Goal: Communication & Community: Answer question/provide support

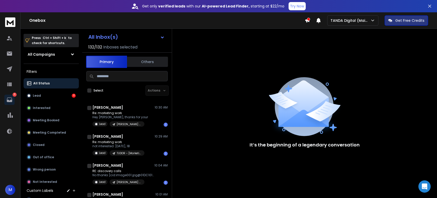
click at [232, 99] on div "It’s the beginning of a legendary conversation" at bounding box center [304, 113] width 265 height 168
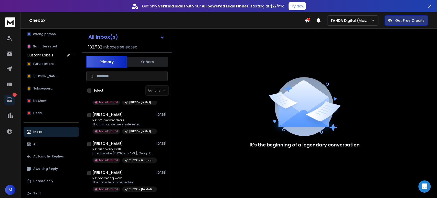
scroll to position [156, 0]
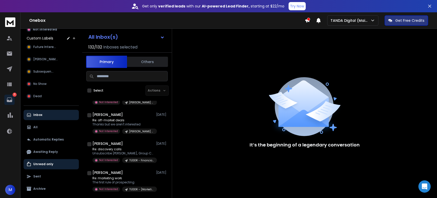
click at [49, 162] on p "Unread only" at bounding box center [43, 164] width 20 height 4
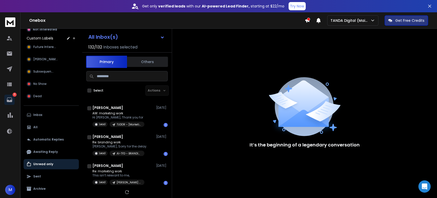
scroll to position [226, 0]
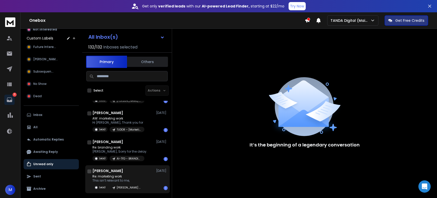
click at [119, 178] on p "This isn’t relevant to me," at bounding box center [118, 180] width 52 height 4
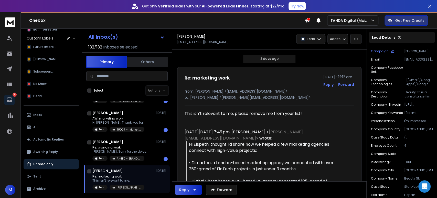
click at [305, 39] on div at bounding box center [303, 39] width 5 height 5
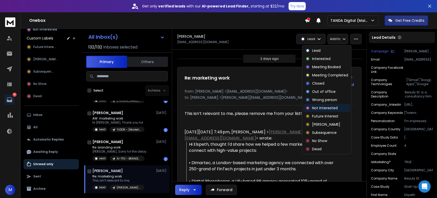
click at [326, 108] on p "Not Interested" at bounding box center [325, 107] width 26 height 5
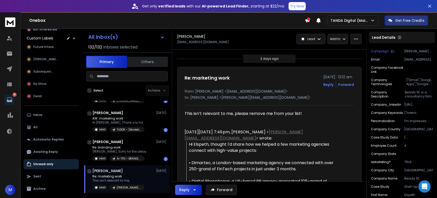
click at [358, 37] on icon "button" at bounding box center [356, 39] width 5 height 5
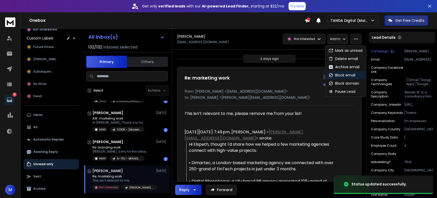
click at [352, 74] on div "Block email" at bounding box center [342, 74] width 27 height 5
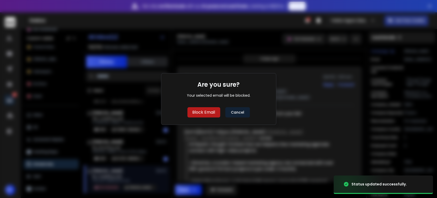
click at [205, 110] on button "Block Email" at bounding box center [203, 112] width 33 height 10
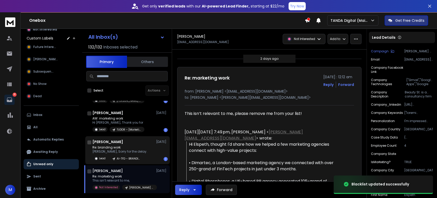
click at [123, 145] on div "James Mulhern 16 Aug Re: branding work Tudor, Sorry for the delay. Lead AI-TFD …" at bounding box center [129, 150] width 75 height 22
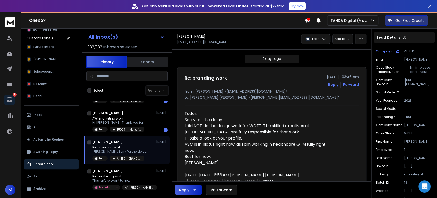
click at [361, 39] on icon "button" at bounding box center [361, 38] width 4 height 1
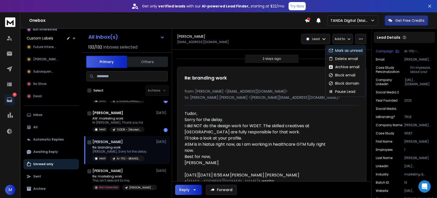
click at [348, 49] on div "Mark as unread" at bounding box center [346, 50] width 34 height 5
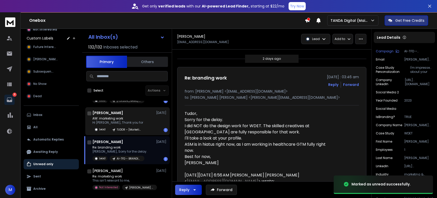
click at [118, 119] on p "AW: marketing work" at bounding box center [118, 118] width 52 height 4
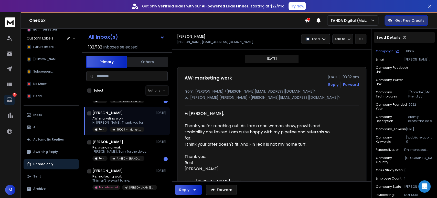
click at [318, 43] on div "Lead" at bounding box center [315, 39] width 29 height 10
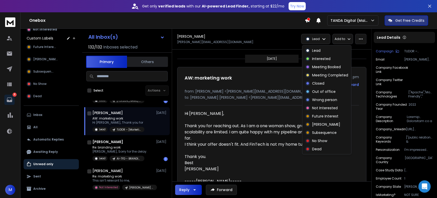
click at [281, 137] on div "Hi Tudor, Thank you for reaching out. As I am a one woman show, growth and scal…" at bounding box center [262, 192] width 154 height 164
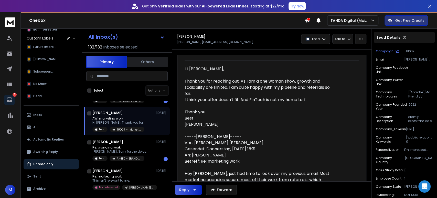
scroll to position [0, 0]
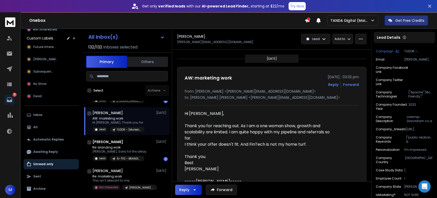
click at [310, 39] on div at bounding box center [307, 39] width 5 height 5
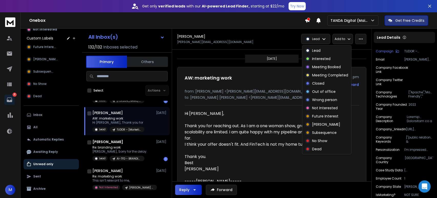
click at [361, 39] on icon "button" at bounding box center [361, 38] width 4 height 1
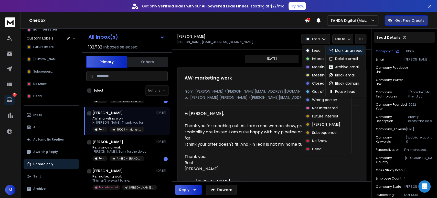
click at [349, 52] on div "Mark as unread" at bounding box center [346, 50] width 34 height 5
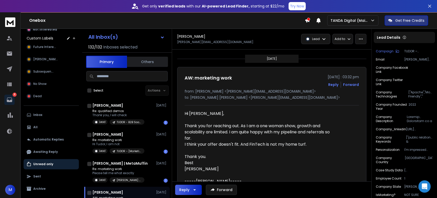
scroll to position [144, 0]
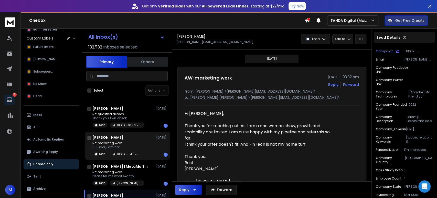
click at [134, 140] on div "Maria Brachmańska 16 Aug Re: marketing work Hi Tudor, I am not Lead TUDOR – [Ma…" at bounding box center [129, 146] width 75 height 22
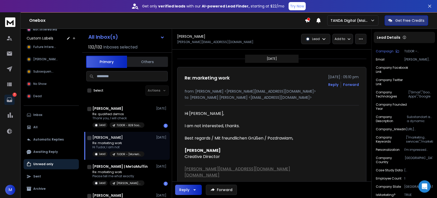
click at [320, 34] on div "Lead" at bounding box center [315, 39] width 29 height 10
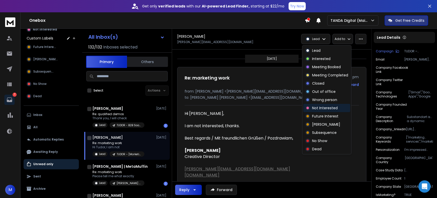
click at [315, 109] on p "Not Interested" at bounding box center [325, 107] width 26 height 5
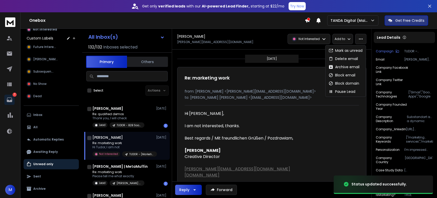
click at [360, 40] on icon "button" at bounding box center [360, 39] width 5 height 5
click at [352, 73] on div "Block email" at bounding box center [342, 74] width 27 height 5
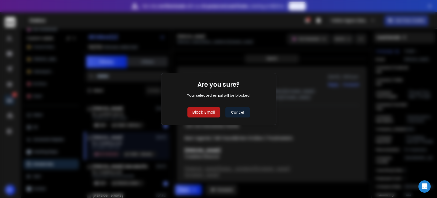
click at [209, 115] on button "Block Email" at bounding box center [203, 112] width 33 height 10
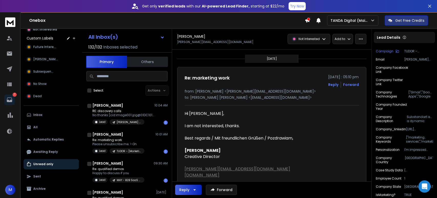
scroll to position [60, 0]
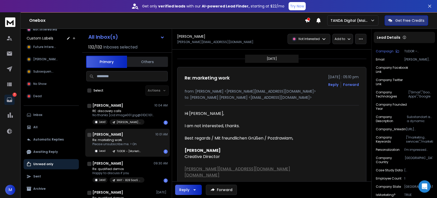
click at [140, 139] on p "Re: marketing work" at bounding box center [118, 140] width 52 height 4
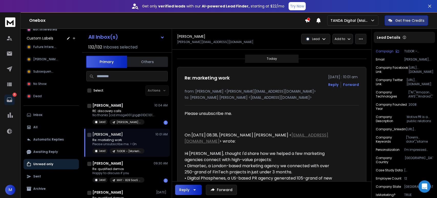
click at [316, 38] on p "Lead" at bounding box center [316, 39] width 8 height 4
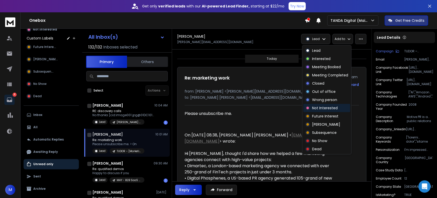
click at [329, 108] on p "Not Interested" at bounding box center [325, 107] width 26 height 5
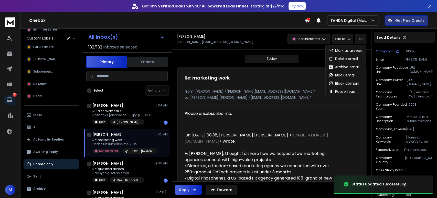
click at [361, 35] on button "button" at bounding box center [360, 39] width 11 height 10
click at [345, 77] on div "Block email" at bounding box center [342, 74] width 27 height 5
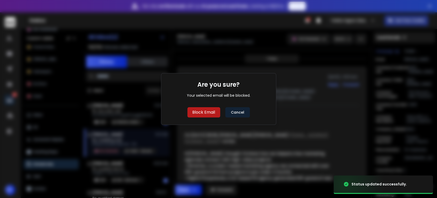
click at [197, 113] on button "Block Email" at bounding box center [203, 112] width 33 height 10
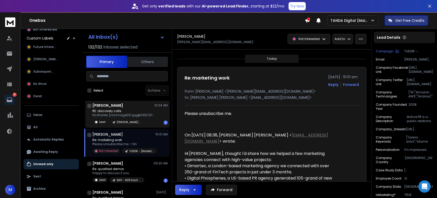
click at [127, 113] on p "No thanks [cid:image001.jpg@01DC101F.6DA25CE0] [A drawing" at bounding box center [122, 115] width 61 height 4
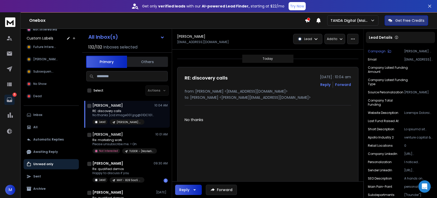
click at [302, 39] on div at bounding box center [300, 39] width 5 height 5
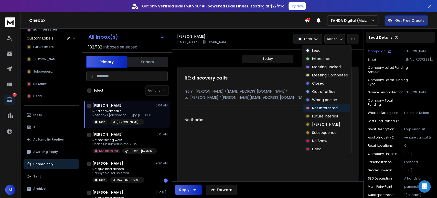
click at [320, 106] on p "Not Interested" at bounding box center [325, 107] width 26 height 5
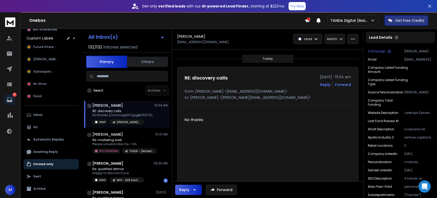
click at [355, 41] on icon "button" at bounding box center [353, 39] width 5 height 5
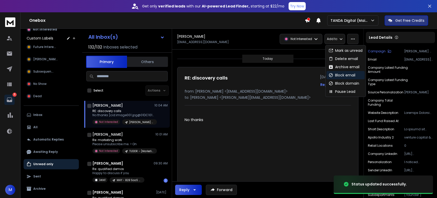
click at [343, 77] on div "Block email" at bounding box center [342, 74] width 27 height 5
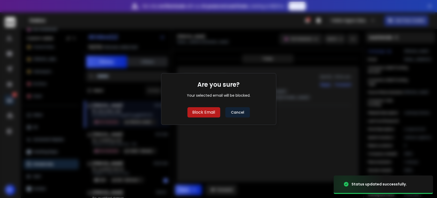
click at [209, 109] on button "Block Email" at bounding box center [203, 112] width 33 height 10
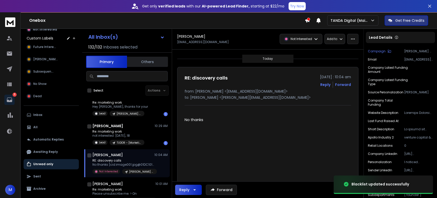
scroll to position [8, 0]
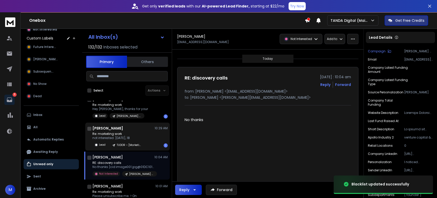
click at [139, 136] on p "not interested. [DATE], 18" at bounding box center [118, 138] width 52 height 4
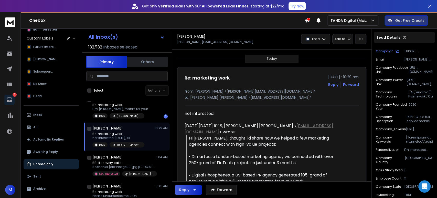
click at [316, 39] on p "Lead" at bounding box center [316, 39] width 8 height 4
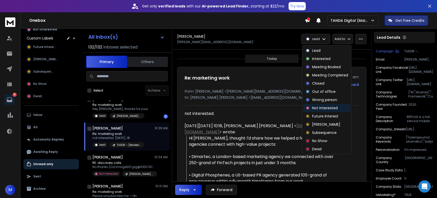
click at [326, 109] on p "Not Interested" at bounding box center [325, 107] width 26 height 5
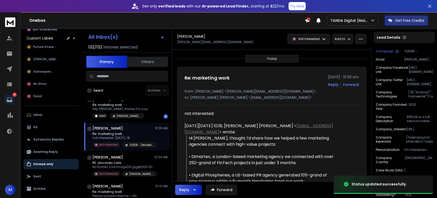
click at [361, 39] on icon "button" at bounding box center [361, 38] width 4 height 1
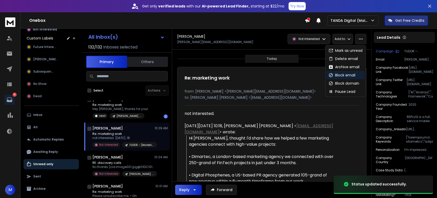
click at [348, 75] on div "Block email" at bounding box center [342, 74] width 27 height 5
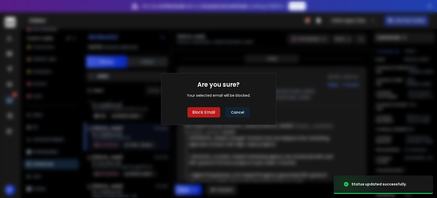
click at [203, 115] on button "Block Email" at bounding box center [203, 112] width 33 height 10
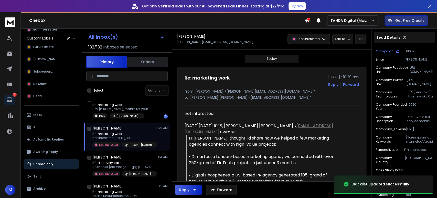
scroll to position [0, 0]
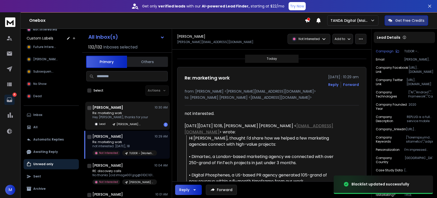
click at [145, 115] on div "Re: marketing work Hey Ioan, thanks for your Lead IOAN – [Marketing] – EU – 1-1…" at bounding box center [129, 119] width 75 height 16
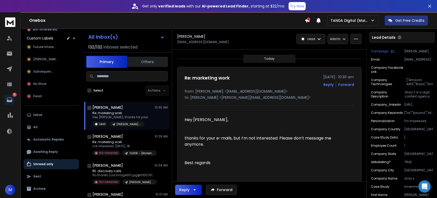
click at [316, 41] on div "Lead" at bounding box center [311, 39] width 29 height 10
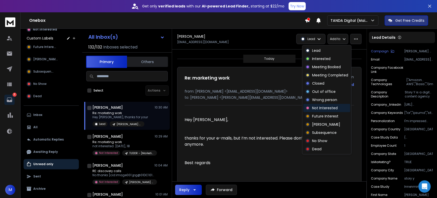
click at [329, 109] on p "Not Interested" at bounding box center [325, 107] width 26 height 5
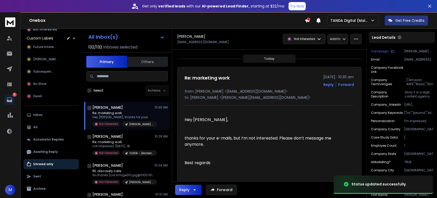
click at [358, 39] on icon "button" at bounding box center [356, 39] width 5 height 5
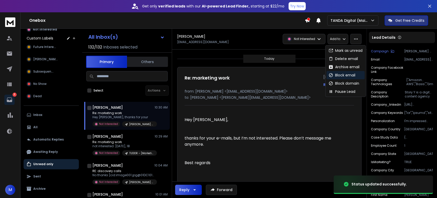
click at [349, 75] on div "Block email" at bounding box center [342, 74] width 27 height 5
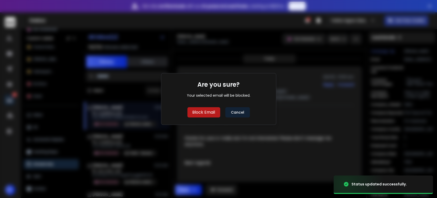
click at [209, 114] on button "Block Email" at bounding box center [203, 112] width 33 height 10
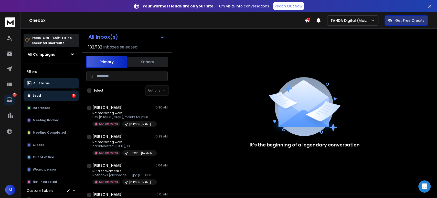
click at [37, 95] on p "Lead" at bounding box center [37, 95] width 8 height 4
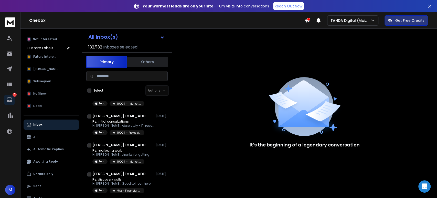
scroll to position [145, 0]
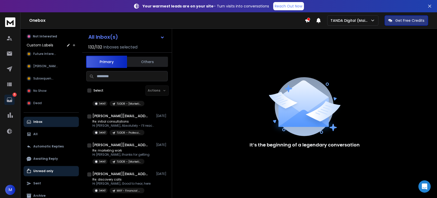
click at [35, 170] on p "Unread only" at bounding box center [43, 171] width 20 height 4
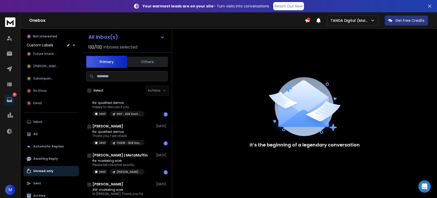
scroll to position [0, 0]
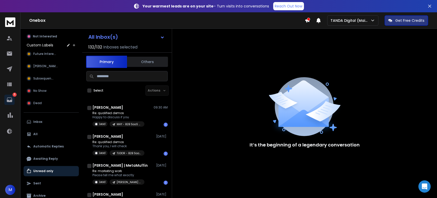
click at [209, 115] on div "It’s the beginning of a legendary conversation" at bounding box center [304, 113] width 265 height 168
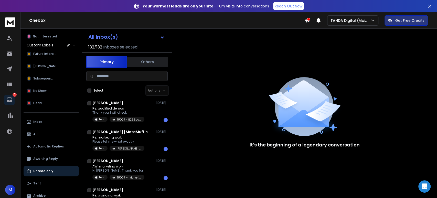
scroll to position [52, 0]
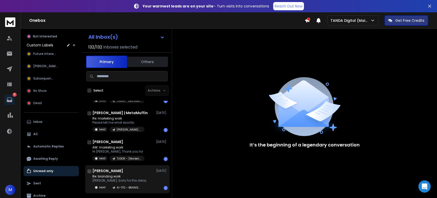
click at [127, 180] on p "Tudor, Sorry for the delay." at bounding box center [119, 180] width 55 height 4
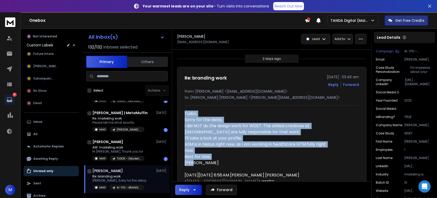
drag, startPoint x: 183, startPoint y: 112, endPoint x: 207, endPoint y: 163, distance: 55.8
click at [207, 163] on div "Re: branding work 16 August 2025 : 03:46 am Reply Forward from: James Mulhern <…" at bounding box center [271, 180] width 189 height 227
copy div "Tudor, Sorry for the delay. I did NOT do the design work for WDET. The skilled …"
click at [181, 190] on div "Reply" at bounding box center [184, 189] width 10 height 5
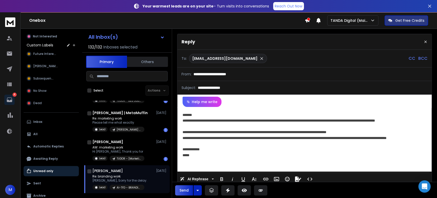
click at [208, 116] on p "*******" at bounding box center [302, 115] width 238 height 6
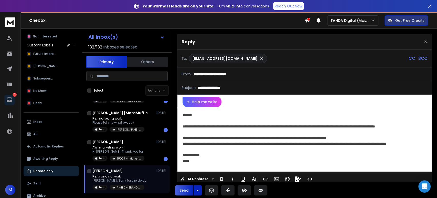
click at [270, 124] on p "**********" at bounding box center [302, 129] width 238 height 12
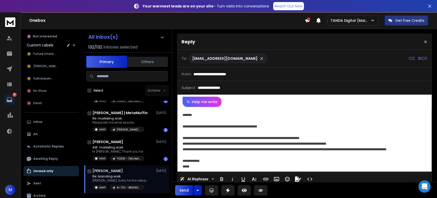
click at [346, 138] on p "**********" at bounding box center [302, 131] width 238 height 17
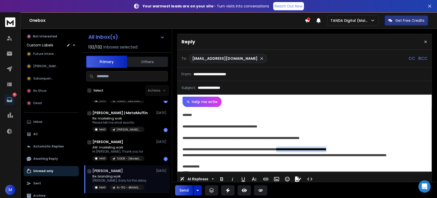
drag, startPoint x: 357, startPoint y: 151, endPoint x: 299, endPoint y: 150, distance: 58.4
click at [299, 150] on p "**********" at bounding box center [302, 149] width 238 height 6
paste div
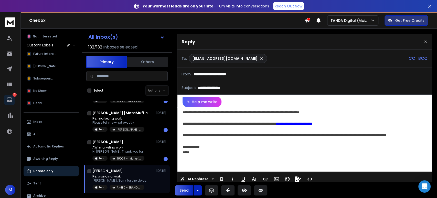
scroll to position [26, 0]
click at [293, 141] on p "**********" at bounding box center [302, 138] width 238 height 12
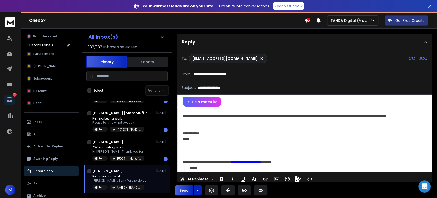
scroll to position [0, 0]
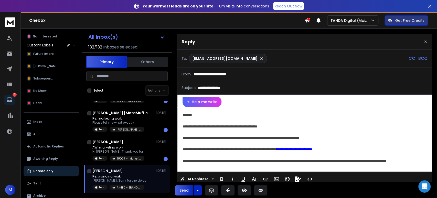
click at [184, 189] on button "Send" at bounding box center [184, 190] width 18 height 10
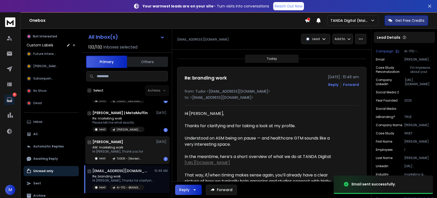
click at [119, 148] on p "AW: marketing work" at bounding box center [118, 147] width 52 height 4
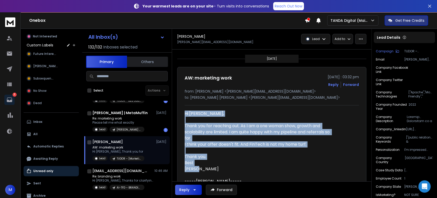
drag, startPoint x: 203, startPoint y: 170, endPoint x: 178, endPoint y: 104, distance: 70.8
click at [178, 104] on div "AW: marketing work 16 August 2025 : 03:32 pm Reply Forward from: Alicja Feltens…" at bounding box center [271, 174] width 189 height 215
copy div "Hi Tudor, Thank you for reaching out. As I am a one woman show, growth and scal…"
click at [186, 189] on div "Reply" at bounding box center [184, 189] width 10 height 5
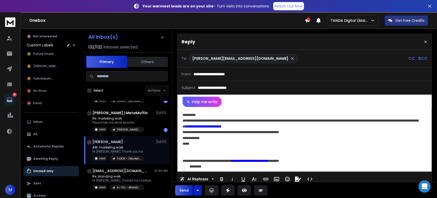
click at [205, 111] on div "**********" at bounding box center [304, 139] width 254 height 65
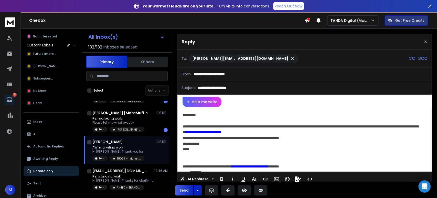
click at [217, 126] on p "**********" at bounding box center [302, 129] width 238 height 12
click at [296, 124] on p "**********" at bounding box center [302, 129] width 238 height 12
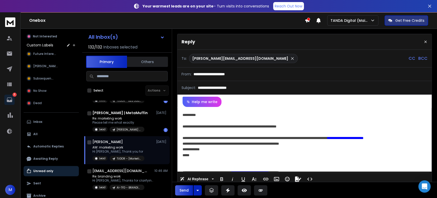
click at [406, 139] on p "**********" at bounding box center [302, 131] width 238 height 17
click at [297, 138] on p "**********" at bounding box center [302, 131] width 238 height 17
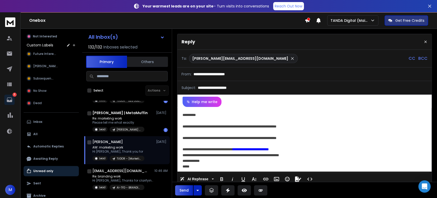
click at [294, 146] on p "**********" at bounding box center [302, 137] width 238 height 29
click at [294, 148] on p "**********" at bounding box center [302, 137] width 238 height 29
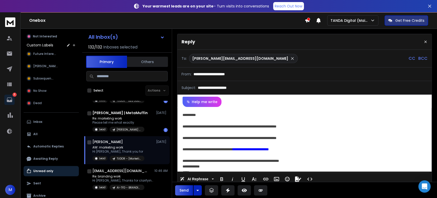
click at [310, 161] on p "**********" at bounding box center [302, 161] width 238 height 6
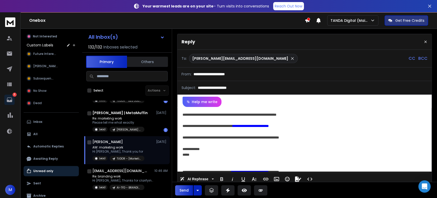
scroll to position [25, 0]
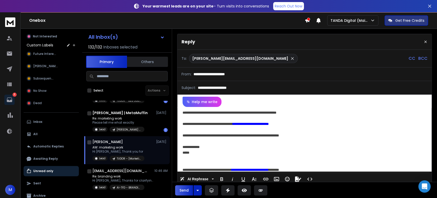
click at [183, 189] on button "Send" at bounding box center [184, 190] width 18 height 10
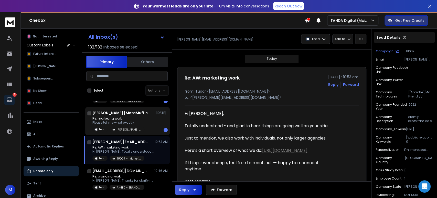
click at [126, 117] on p "Re: marketing work" at bounding box center [118, 118] width 52 height 4
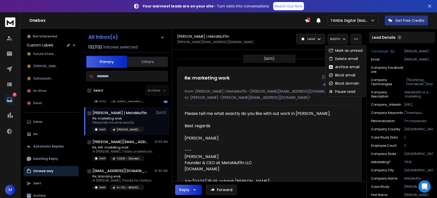
click at [358, 38] on icon "button" at bounding box center [356, 39] width 5 height 5
click at [355, 49] on div "Mark as unread" at bounding box center [346, 50] width 34 height 5
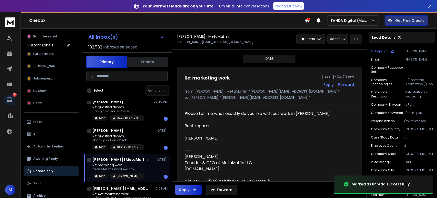
scroll to position [4, 0]
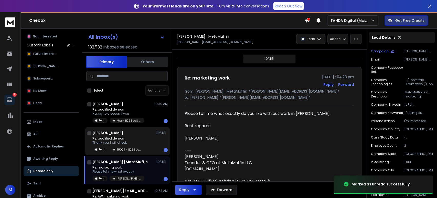
click at [143, 140] on p "Re: qualified demos" at bounding box center [118, 138] width 52 height 4
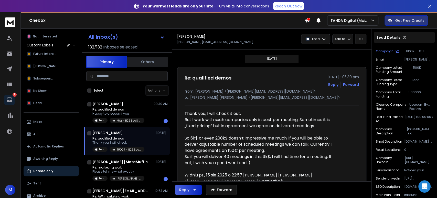
click at [320, 40] on p "Lead" at bounding box center [316, 39] width 8 height 4
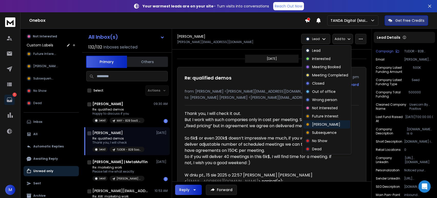
click at [322, 123] on div "[PERSON_NAME]" at bounding box center [326, 124] width 47 height 8
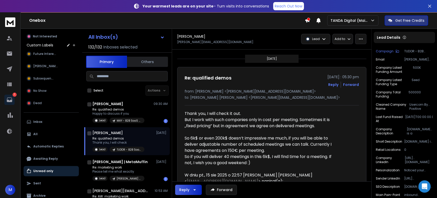
click at [360, 38] on icon "button" at bounding box center [360, 39] width 5 height 5
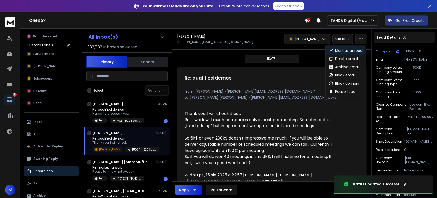
click at [352, 51] on div "Mark as unread" at bounding box center [346, 50] width 34 height 5
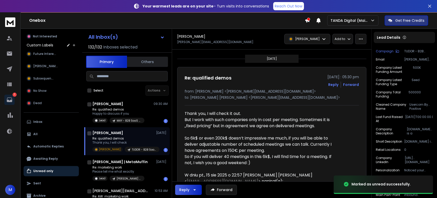
click at [281, 133] on div at bounding box center [260, 132] width 150 height 6
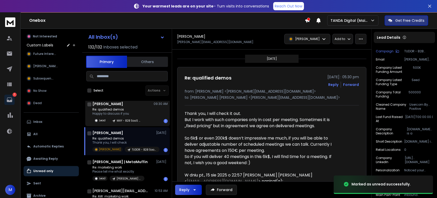
click at [135, 112] on p "Happy to discuss if you" at bounding box center [118, 113] width 52 height 4
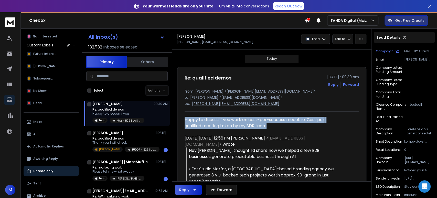
drag, startPoint x: 276, startPoint y: 128, endPoint x: 184, endPoint y: 117, distance: 92.9
click at [184, 117] on div "Re: qualified demos 18 August 2025 : 09:30 am Reply Forward from: Deepan Siddhu…" at bounding box center [271, 199] width 189 height 264
copy div "Happy to discuss if you work on cost-per-success model. i.e. Cost per qualified…"
click at [182, 186] on div "Reply" at bounding box center [188, 189] width 18 height 6
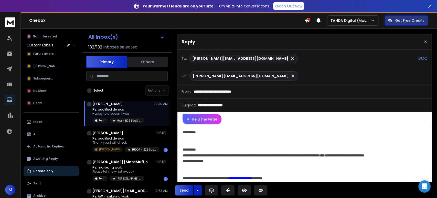
click at [220, 144] on div "**********" at bounding box center [304, 156] width 254 height 65
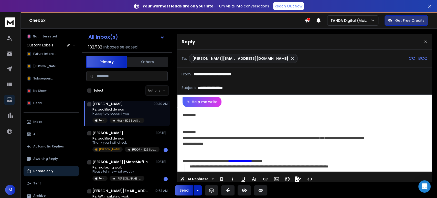
click at [203, 129] on p "**********" at bounding box center [302, 132] width 238 height 6
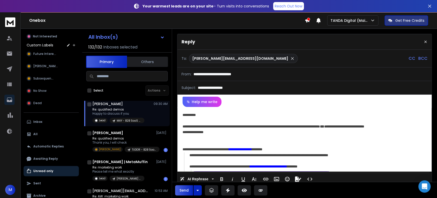
click at [217, 124] on p "**********" at bounding box center [302, 126] width 238 height 6
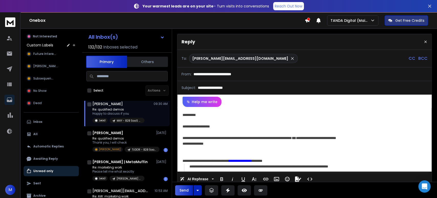
click at [288, 138] on p "**********" at bounding box center [302, 131] width 238 height 17
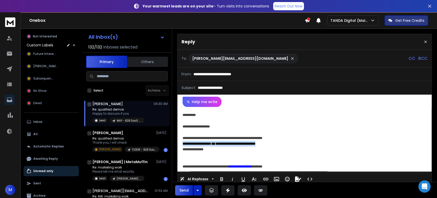
drag, startPoint x: 182, startPoint y: 143, endPoint x: 283, endPoint y: 144, distance: 100.4
click at [283, 144] on div "**********" at bounding box center [304, 139] width 254 height 65
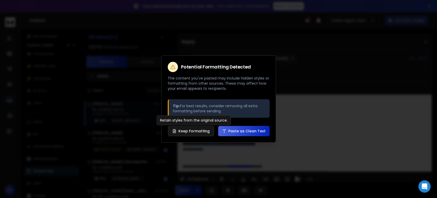
click at [246, 129] on button "Paste as Clean Text" at bounding box center [243, 131] width 51 height 10
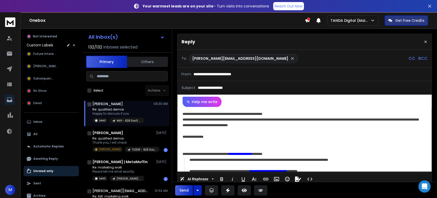
scroll to position [31, 0]
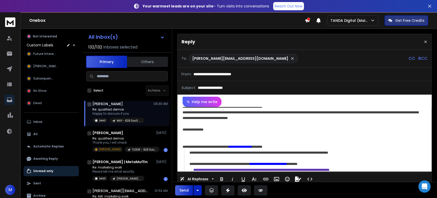
click at [195, 134] on div at bounding box center [304, 135] width 243 height 6
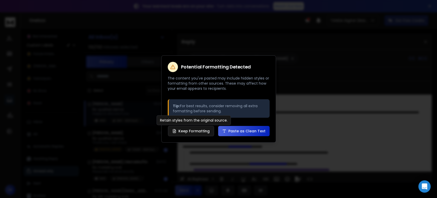
click at [239, 131] on button "Paste as Clean Text" at bounding box center [243, 131] width 51 height 10
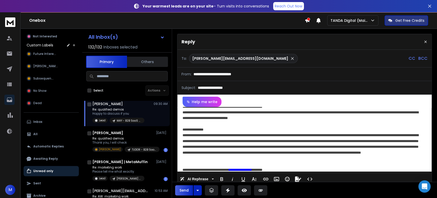
click at [181, 141] on div "**********" at bounding box center [303, 139] width 253 height 65
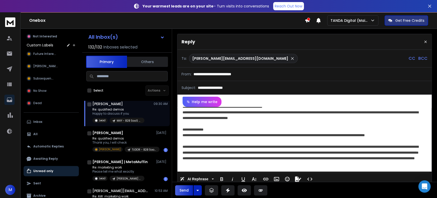
click at [371, 144] on div "**********" at bounding box center [302, 149] width 238 height 34
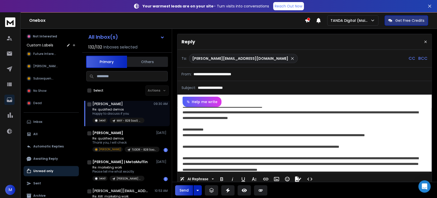
click at [408, 155] on div "**********" at bounding box center [302, 152] width 238 height 40
click at [411, 155] on div "**********" at bounding box center [302, 152] width 238 height 40
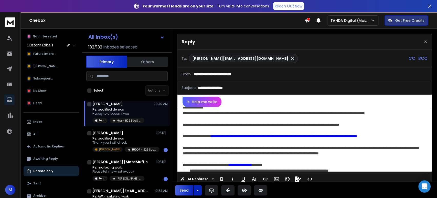
scroll to position [56, 0]
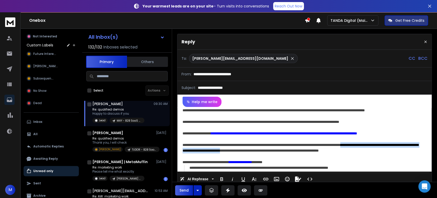
drag, startPoint x: 374, startPoint y: 143, endPoint x: 284, endPoint y: 152, distance: 90.6
click at [284, 152] on div "**********" at bounding box center [302, 130] width 238 height 46
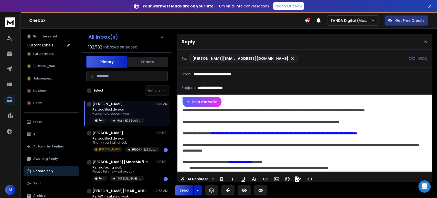
click at [376, 141] on div "**********" at bounding box center [302, 130] width 238 height 46
click at [372, 144] on div "**********" at bounding box center [302, 130] width 238 height 46
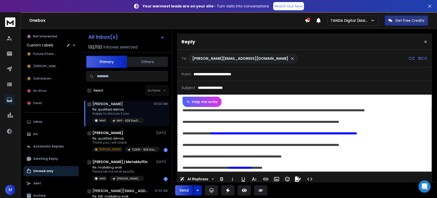
click at [238, 154] on div "**********" at bounding box center [302, 133] width 238 height 52
click at [306, 153] on div "**********" at bounding box center [302, 133] width 238 height 52
click at [297, 156] on div "**********" at bounding box center [302, 133] width 238 height 52
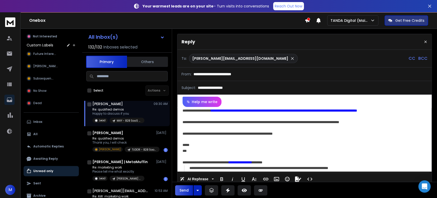
scroll to position [80, 0]
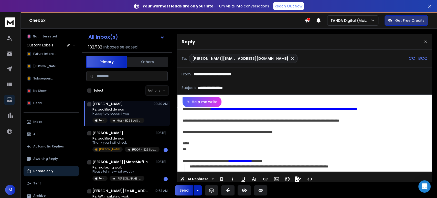
click at [184, 189] on button "Send" at bounding box center [184, 190] width 18 height 10
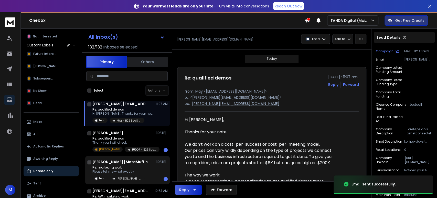
click at [127, 166] on p "Re: marketing work" at bounding box center [118, 167] width 52 height 4
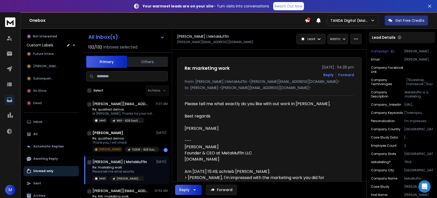
scroll to position [0, 0]
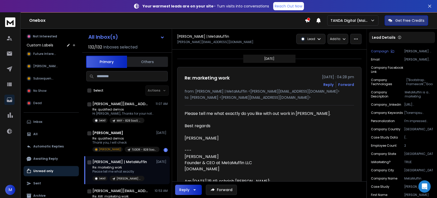
click at [318, 36] on div "Lead" at bounding box center [311, 39] width 29 height 10
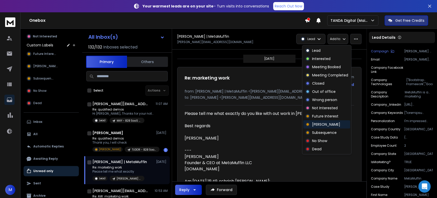
click at [321, 124] on div "[PERSON_NAME]" at bounding box center [326, 124] width 47 height 8
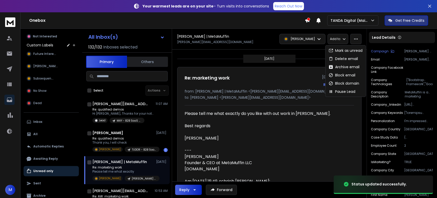
click at [358, 37] on icon "button" at bounding box center [356, 39] width 5 height 5
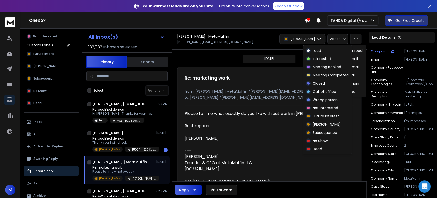
click at [315, 37] on p "[PERSON_NAME]" at bounding box center [302, 39] width 25 height 4
click at [313, 51] on p "Lead" at bounding box center [317, 50] width 8 height 5
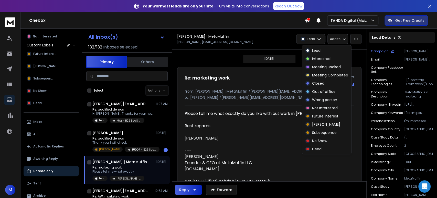
click at [315, 39] on p "Lead" at bounding box center [311, 39] width 8 height 4
click at [315, 124] on p "[PERSON_NAME]" at bounding box center [326, 124] width 28 height 5
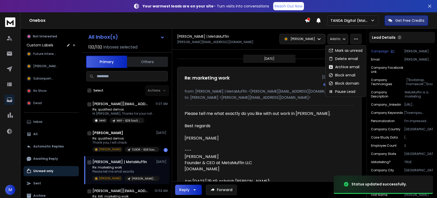
click at [358, 38] on icon "button" at bounding box center [356, 39] width 5 height 5
click at [349, 49] on div "Mark as unread" at bounding box center [346, 50] width 34 height 5
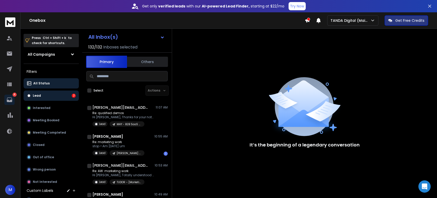
click at [39, 98] on button "Lead 2" at bounding box center [51, 95] width 55 height 10
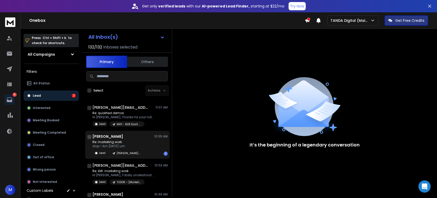
click at [125, 146] on p "stop > Am [DATE] um" at bounding box center [118, 146] width 52 height 4
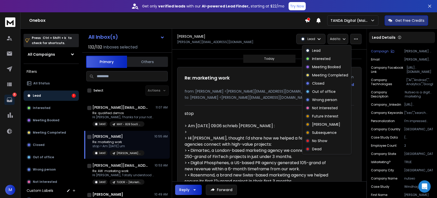
click at [311, 36] on div "Lead" at bounding box center [311, 39] width 29 height 10
click at [317, 109] on p "Not Interested" at bounding box center [325, 107] width 26 height 5
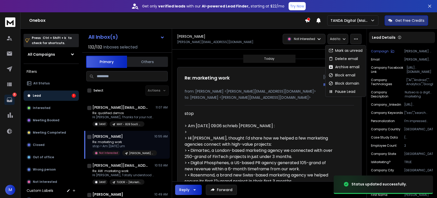
click at [362, 41] on button "button" at bounding box center [355, 39] width 11 height 10
click at [348, 75] on div "Block email" at bounding box center [342, 74] width 27 height 5
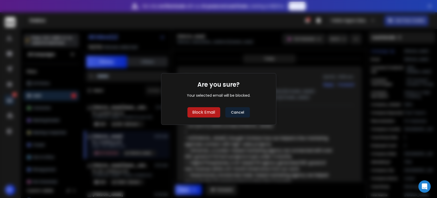
click at [199, 115] on button "Block Email" at bounding box center [203, 112] width 33 height 10
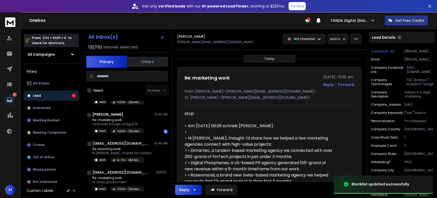
scroll to position [78, 0]
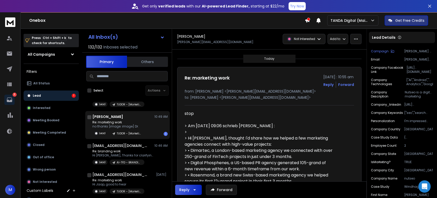
click at [143, 113] on div "Liam Dinneen 10:49 AM Re: marketing work no thanks [image: image] Dr. Lead TUDO…" at bounding box center [127, 125] width 84 height 28
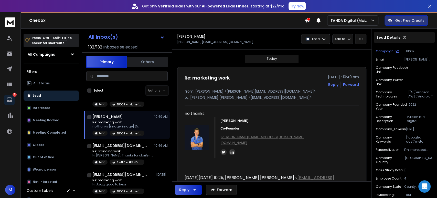
click at [321, 39] on div "Lead" at bounding box center [315, 39] width 29 height 10
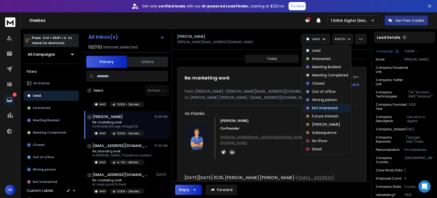
click at [313, 107] on p "Not Interested" at bounding box center [325, 107] width 26 height 5
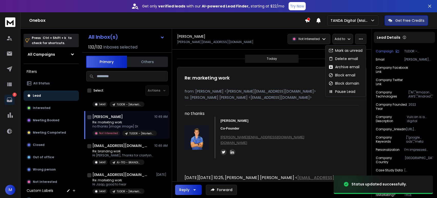
click at [361, 39] on icon "button" at bounding box center [360, 39] width 5 height 5
click at [346, 74] on div "Block email" at bounding box center [342, 74] width 27 height 5
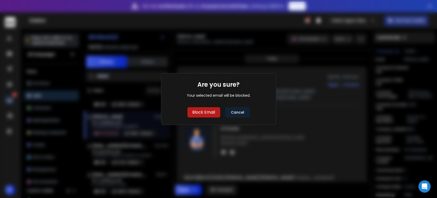
click at [200, 110] on button "Block Email" at bounding box center [203, 112] width 33 height 10
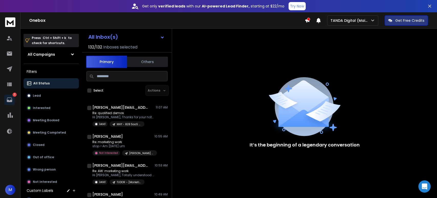
click at [113, 74] on input at bounding box center [126, 76] width 81 height 10
paste input "**********"
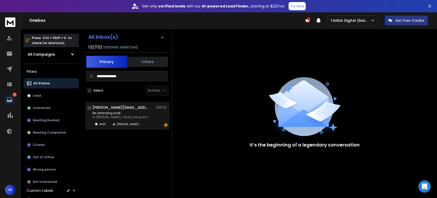
type input "**********"
click at [123, 110] on div "[PERSON_NAME][EMAIL_ADDRESS][DOMAIN_NAME] [DATE] Re: branding work Hi [PERSON_N…" at bounding box center [129, 116] width 75 height 22
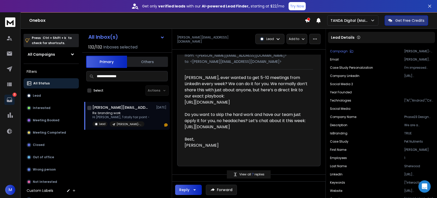
scroll to position [39, 0]
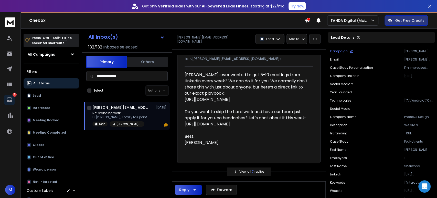
click at [258, 169] on p "View all 7 replies" at bounding box center [251, 171] width 25 height 4
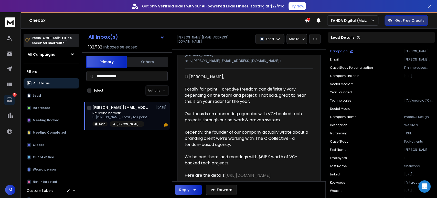
scroll to position [788, 0]
